Goal: Navigation & Orientation: Find specific page/section

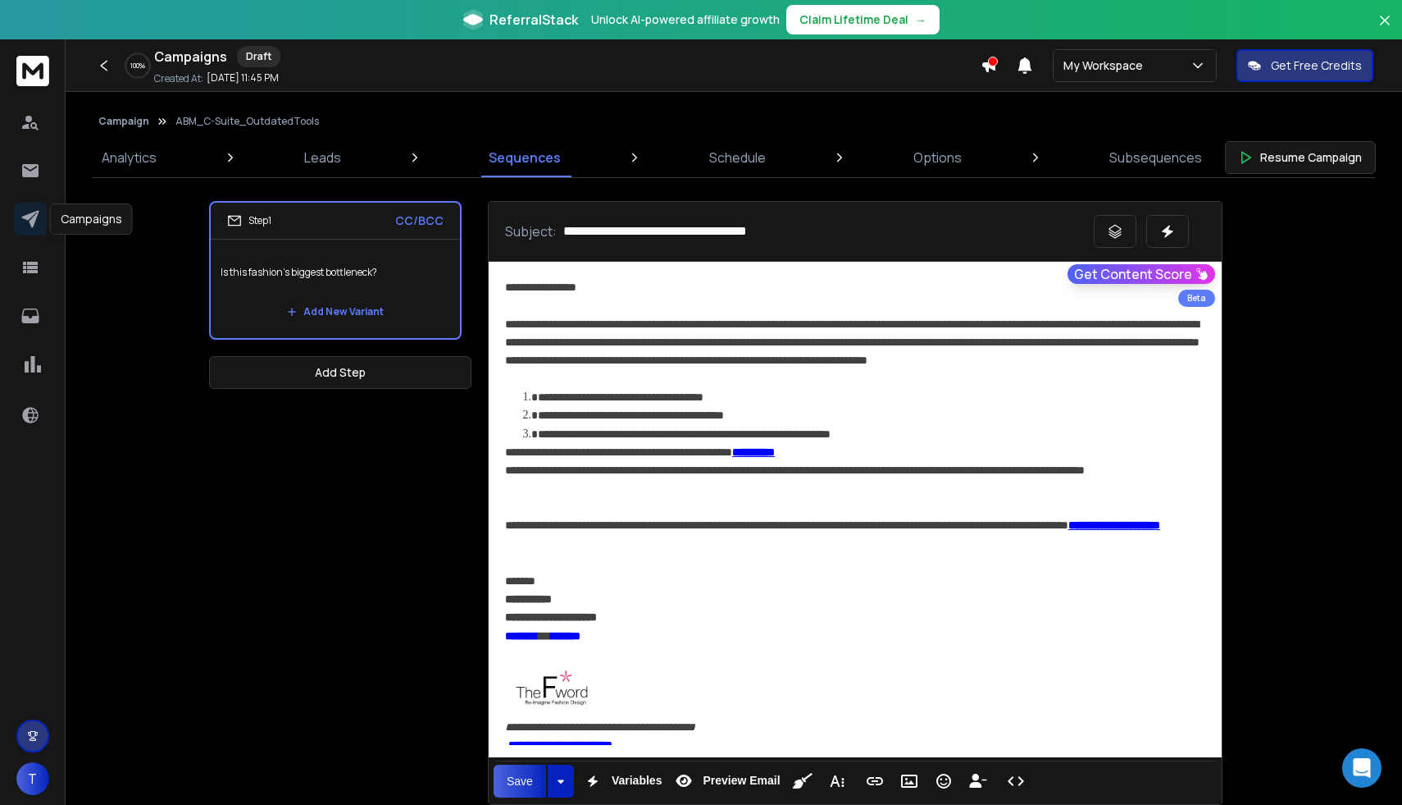
click at [24, 221] on icon at bounding box center [31, 219] width 20 height 20
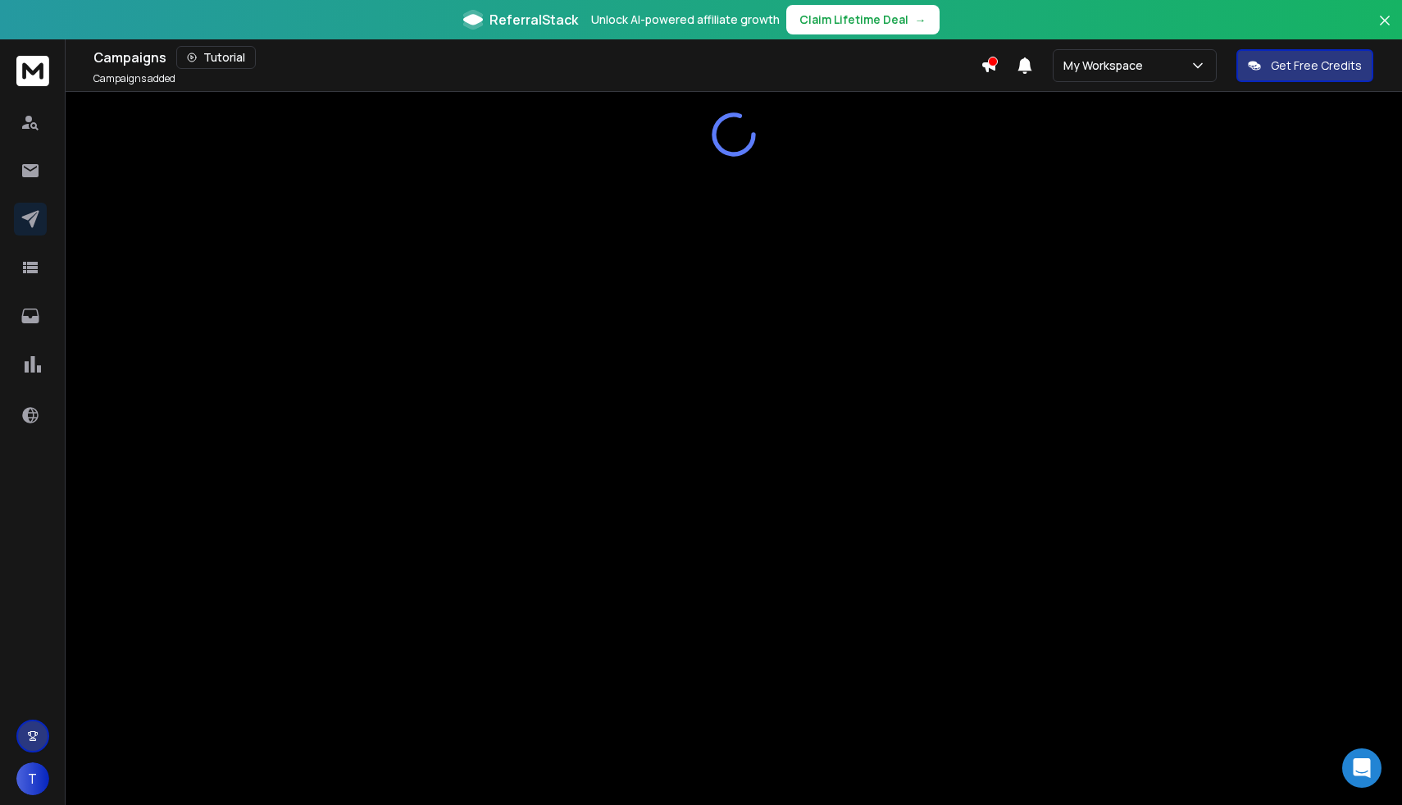
click at [691, 21] on icon "Close banner" at bounding box center [1385, 21] width 10 height 10
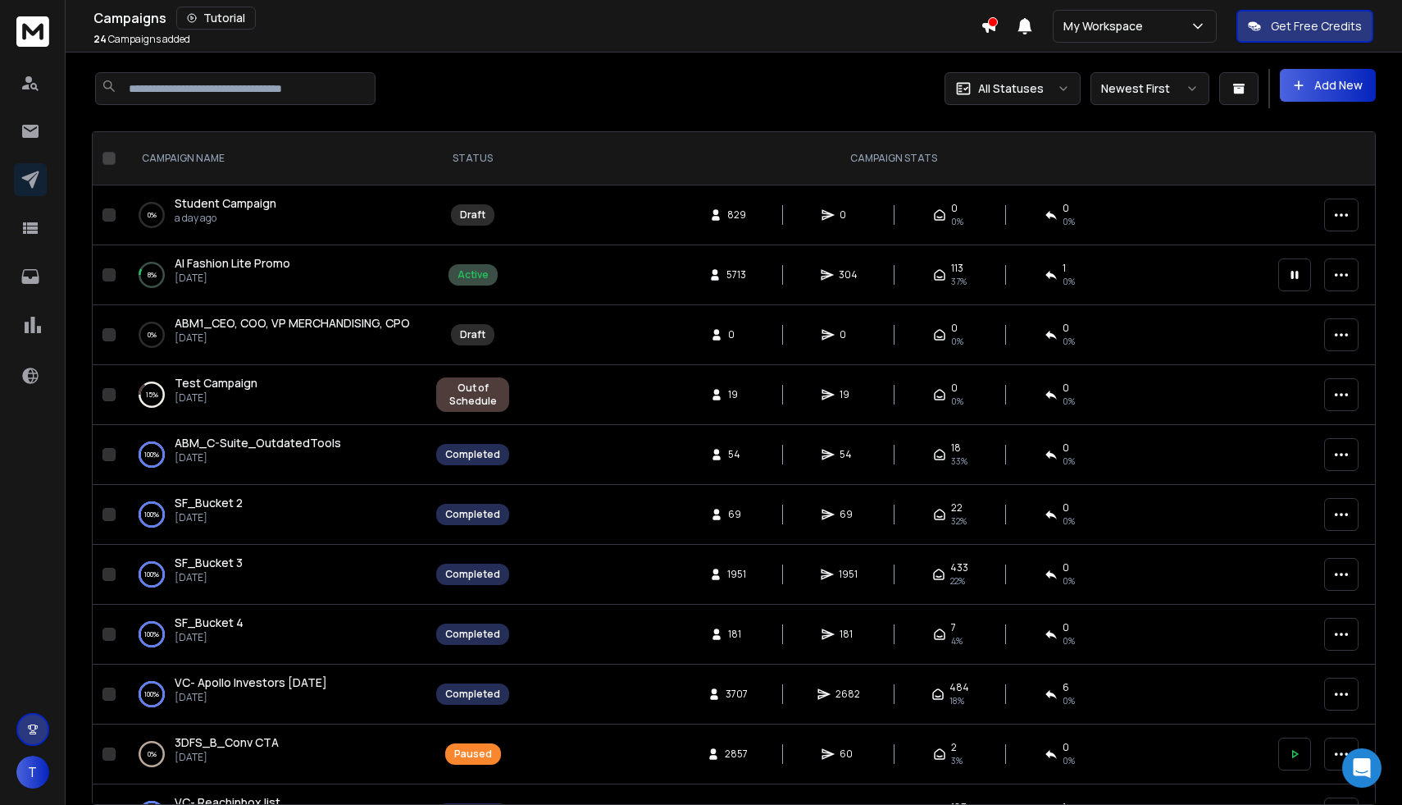
click at [691, 276] on icon at bounding box center [1295, 275] width 7 height 8
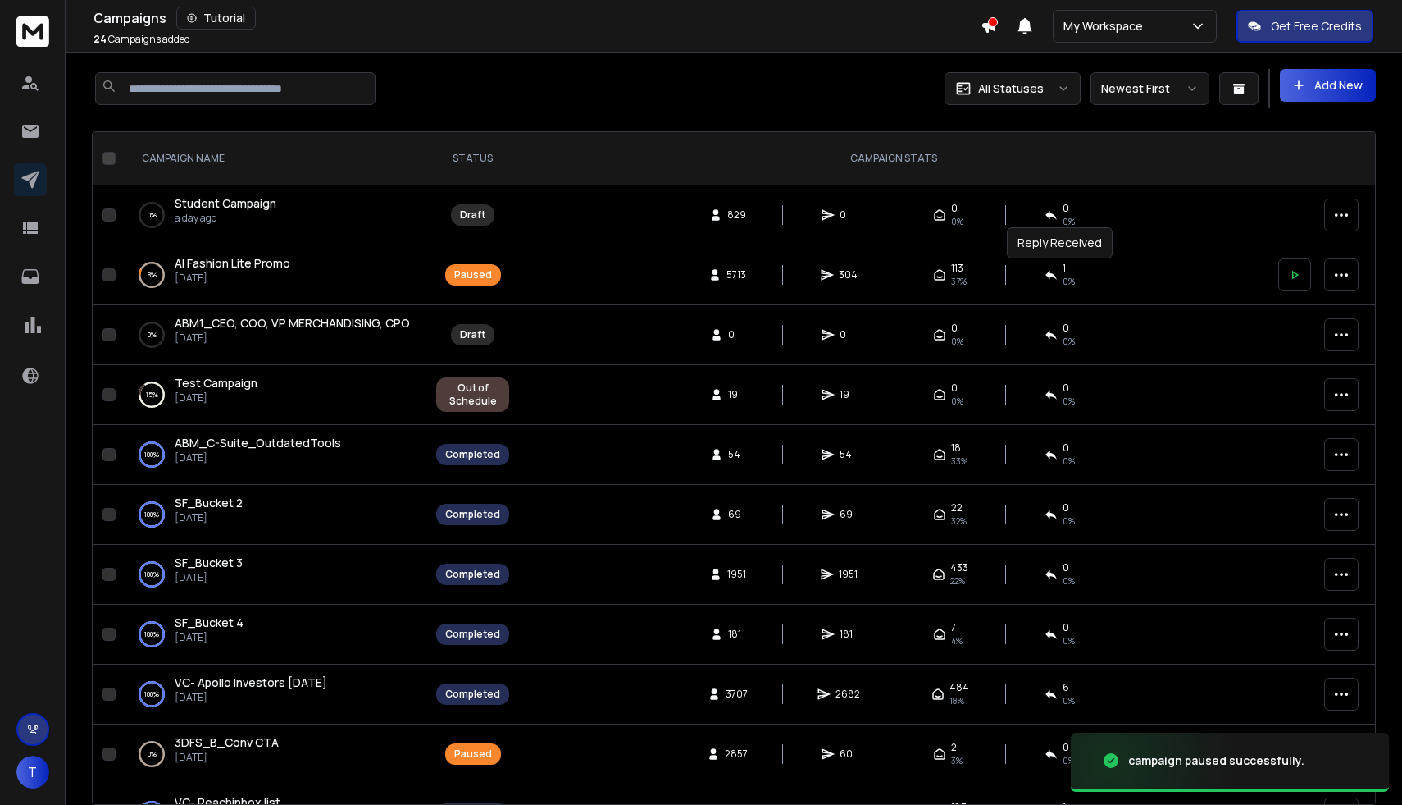
click at [691, 272] on icon at bounding box center [1051, 274] width 15 height 15
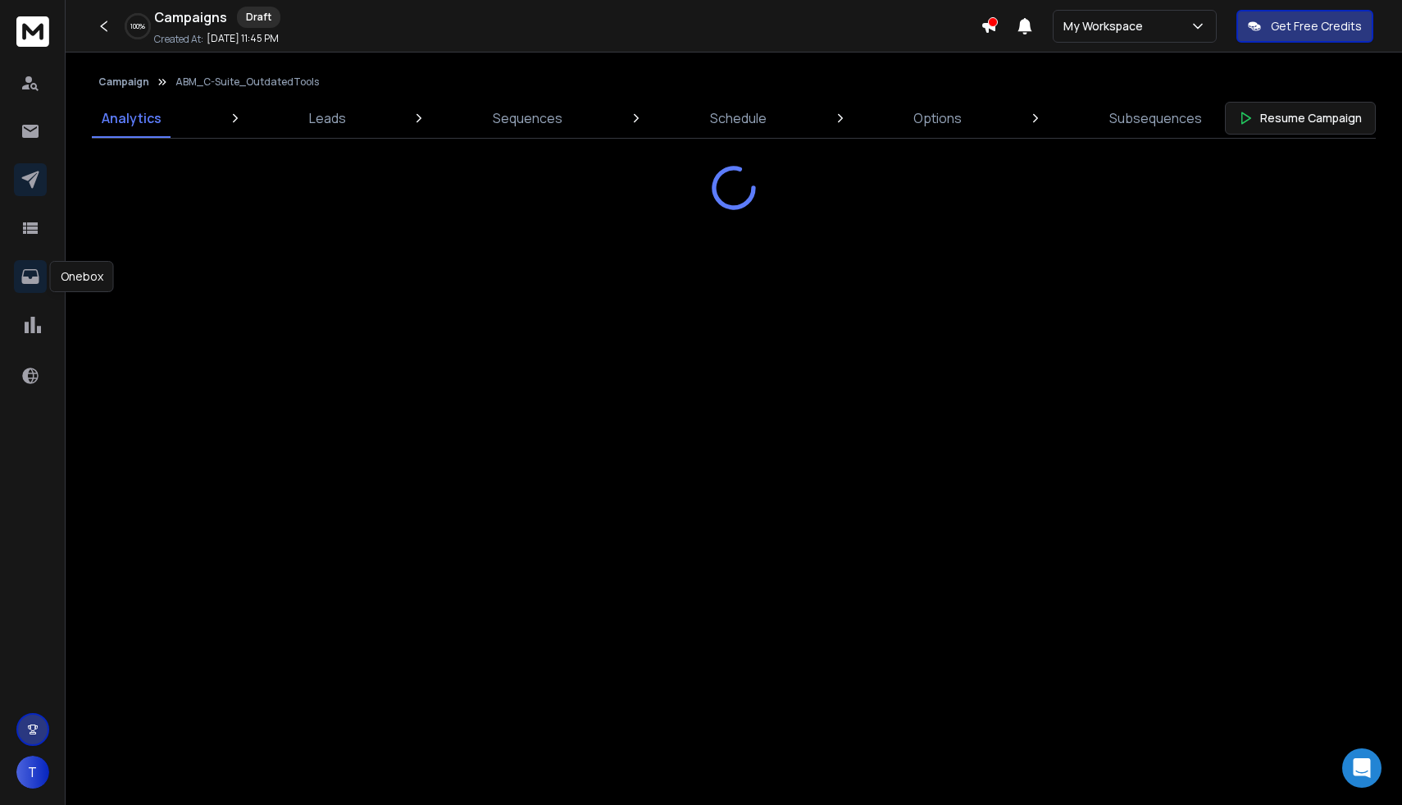
click at [26, 276] on icon at bounding box center [31, 277] width 20 height 20
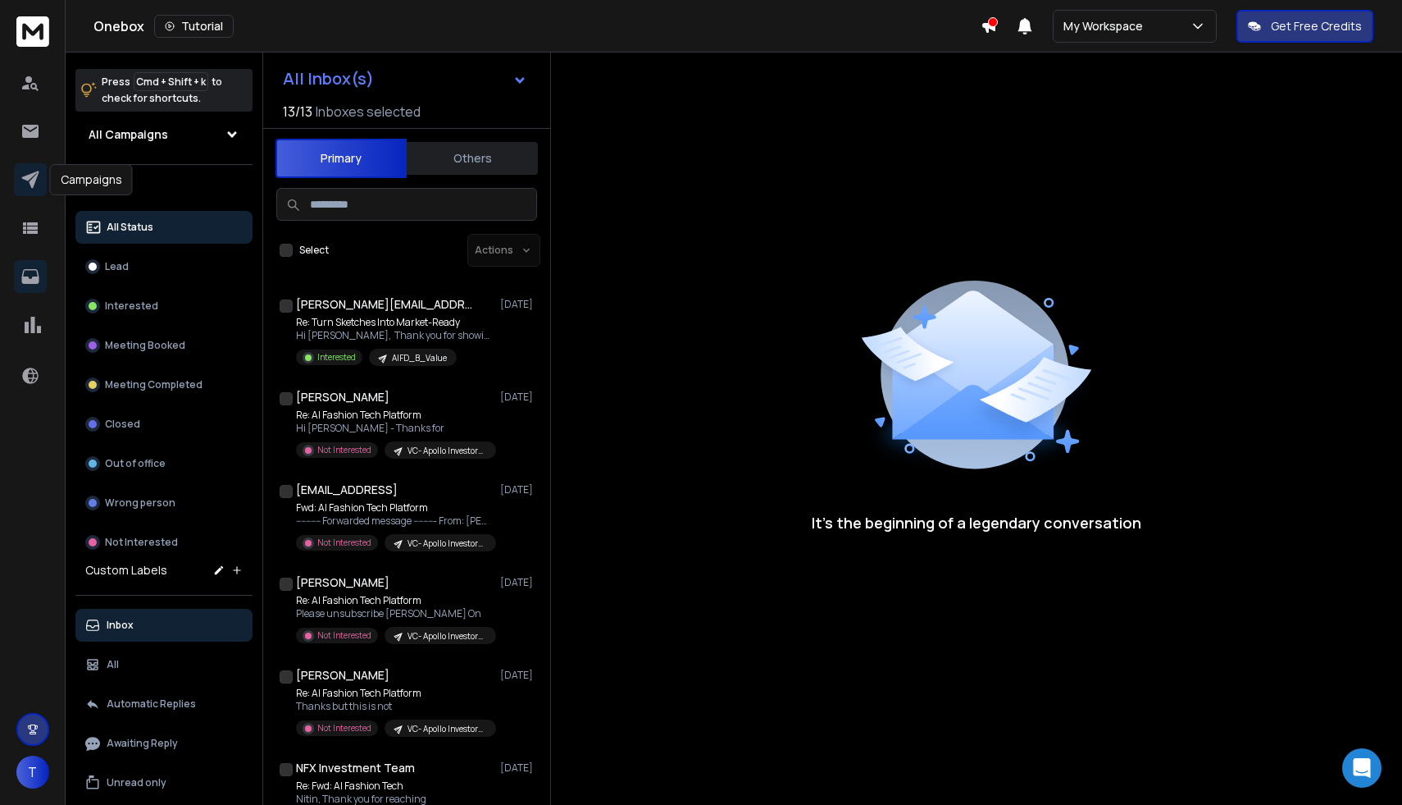
click at [32, 181] on icon at bounding box center [29, 179] width 17 height 17
